Goal: Check status

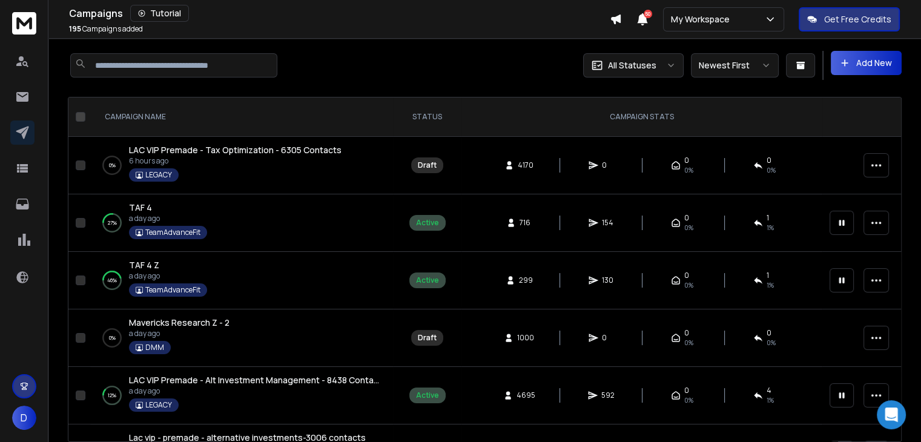
click at [168, 215] on p "a day ago" at bounding box center [168, 219] width 78 height 10
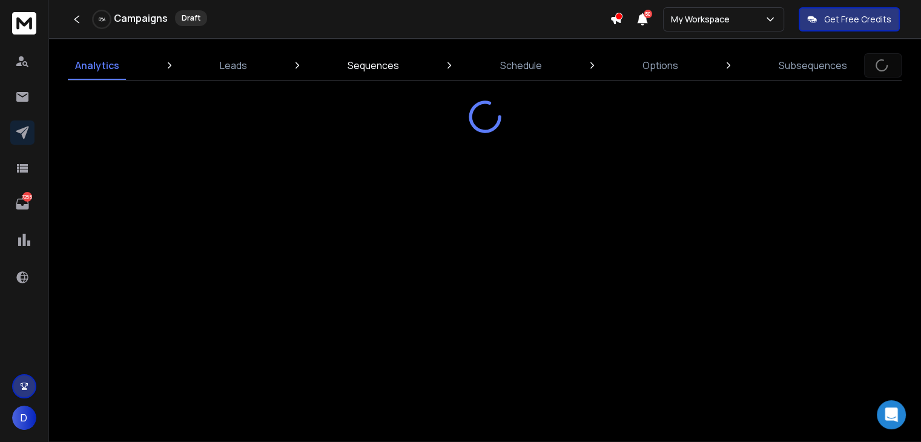
click at [352, 73] on link "Sequences" at bounding box center [373, 65] width 66 height 29
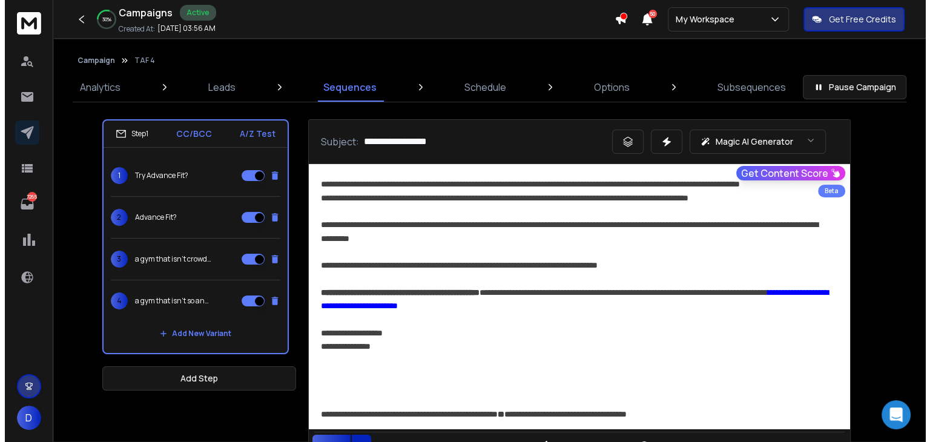
scroll to position [85, 0]
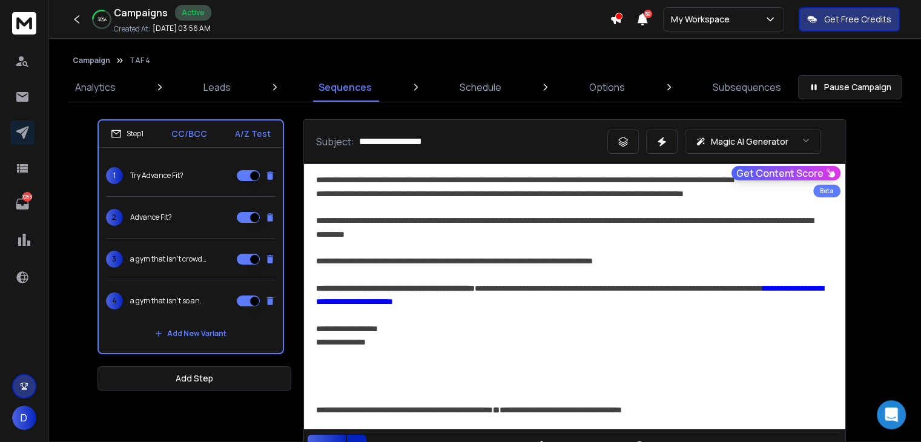
click at [176, 220] on div "2 Advance Fit?" at bounding box center [191, 218] width 170 height 42
type input "**********"
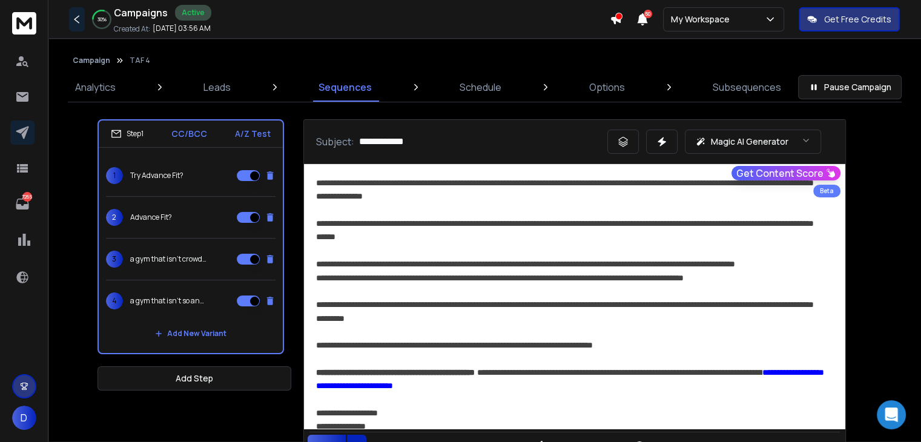
click at [78, 21] on icon at bounding box center [76, 19] width 11 height 11
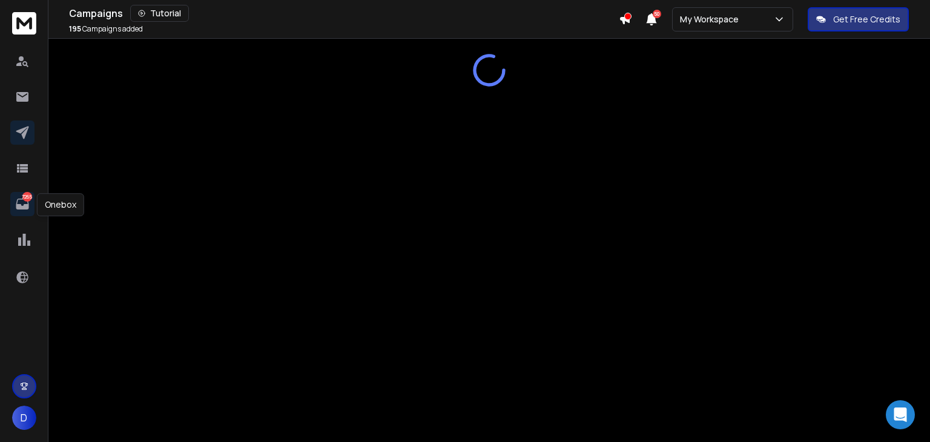
click at [22, 202] on p "7265" at bounding box center [27, 197] width 10 height 10
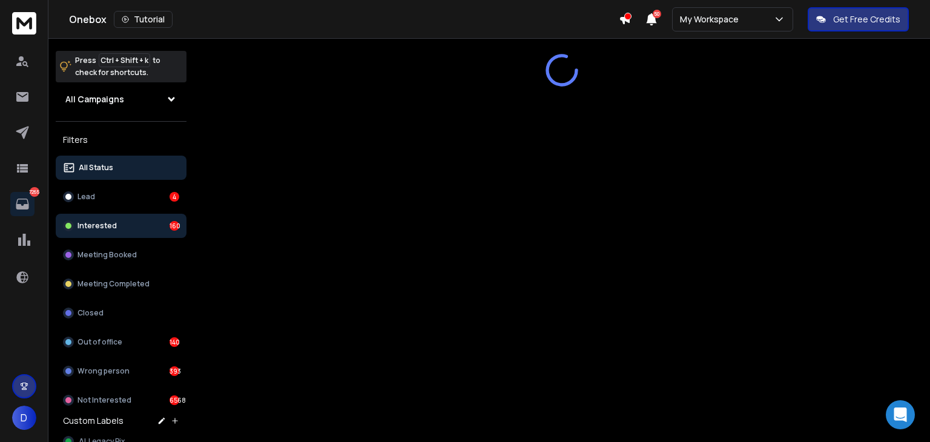
click at [123, 217] on div "All Status Lead 4 Interested 160 Meeting Booked Meeting Completed Closed Out of…" at bounding box center [121, 284] width 131 height 257
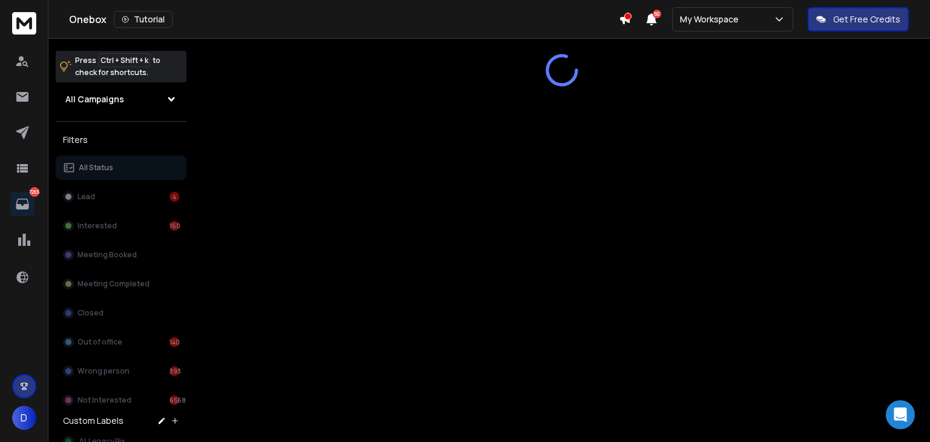
click at [121, 230] on div "All Status Lead 4 Interested 160 Meeting Booked Meeting Completed Closed Out of…" at bounding box center [121, 284] width 131 height 257
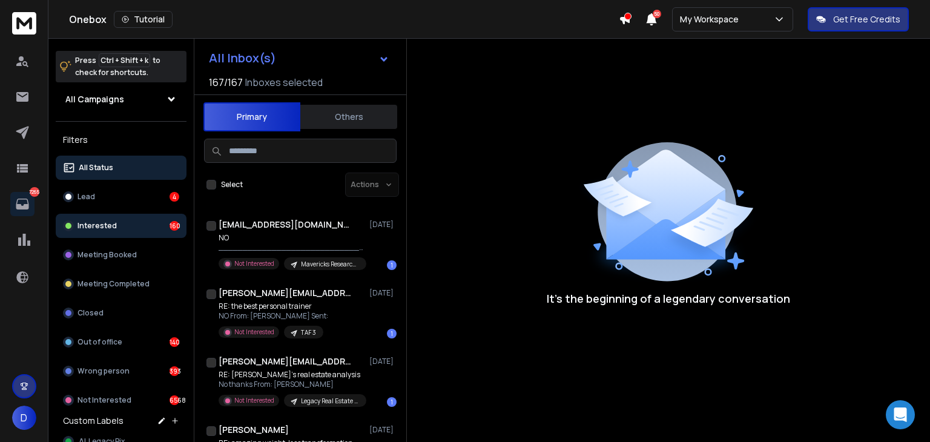
click at [120, 226] on button "Interested 160" at bounding box center [121, 226] width 131 height 24
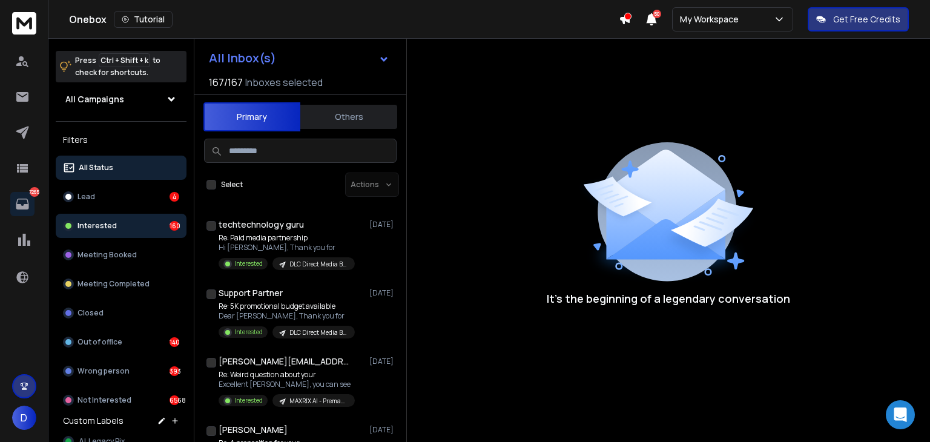
click at [98, 171] on p "All Status" at bounding box center [96, 168] width 35 height 10
